Goal: Check status: Check status

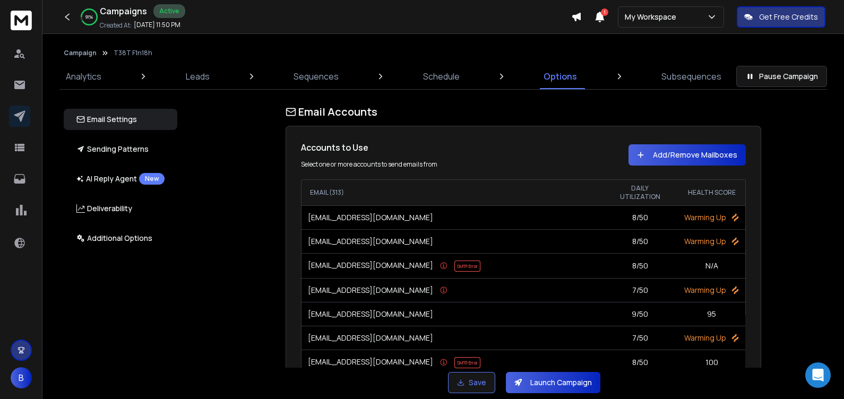
scroll to position [6343, 0]
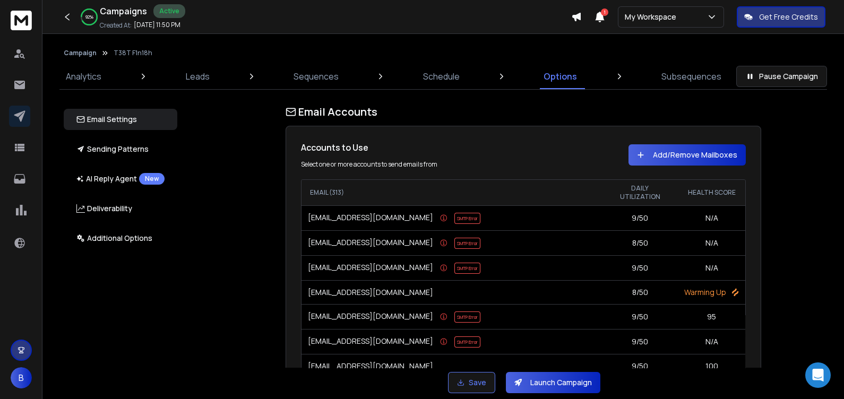
drag, startPoint x: 740, startPoint y: 183, endPoint x: 754, endPoint y: 179, distance: 14.2
click at [733, 297] on div "EMAIL (313) DAILY UTILIZATION HEALTH SCORE support24@blockchainsauszahlung.com …" at bounding box center [523, 285] width 445 height 212
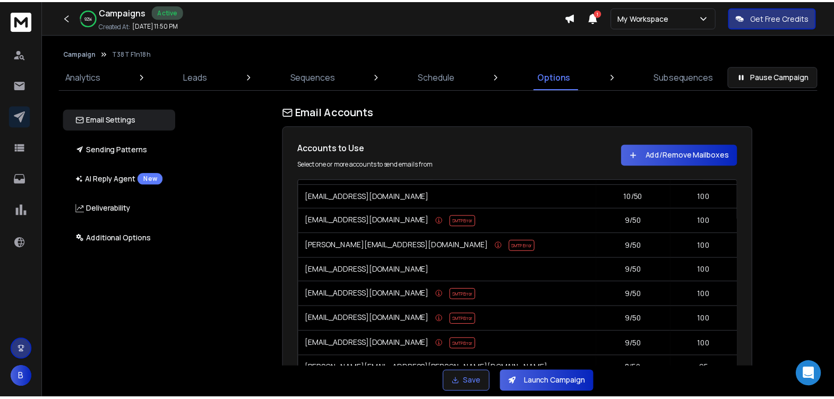
scroll to position [4851, 0]
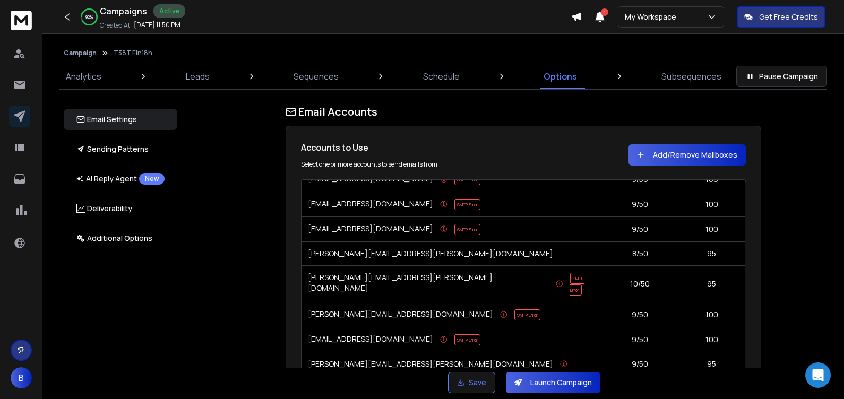
click at [24, 83] on icon at bounding box center [19, 85] width 11 height 8
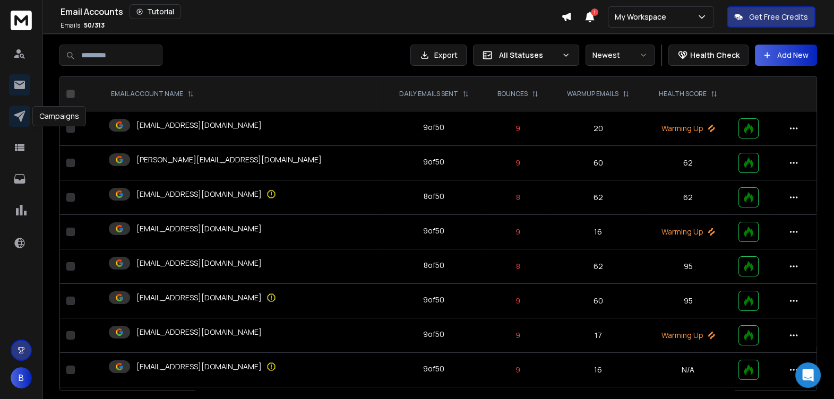
click at [16, 115] on icon at bounding box center [19, 116] width 11 height 11
